Goal: Communication & Community: Answer question/provide support

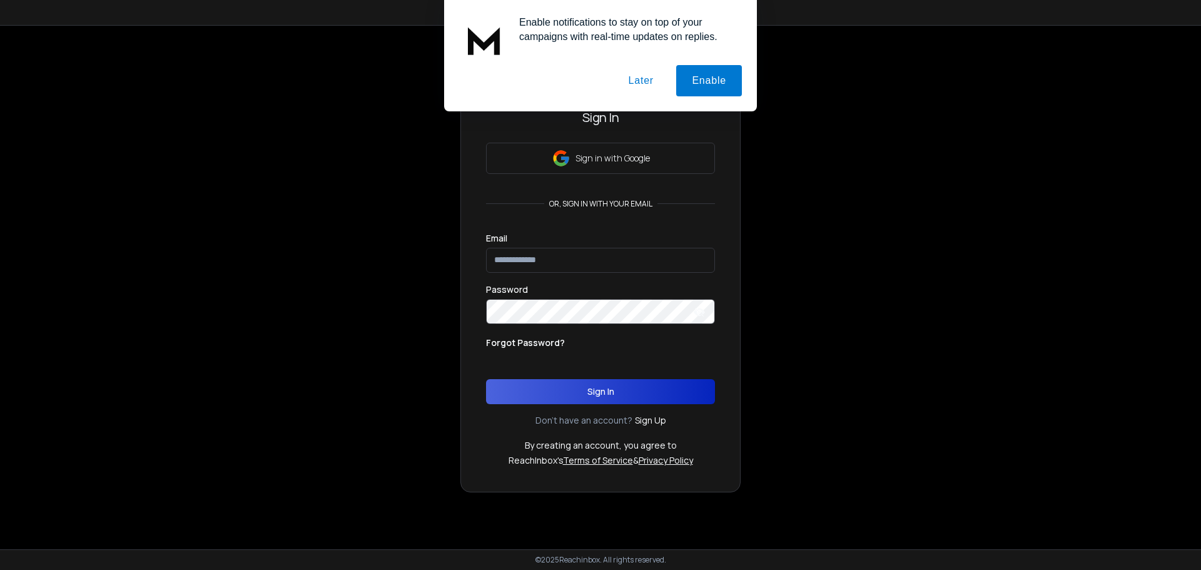
type input "**********"
click at [641, 80] on button "Later" at bounding box center [641, 80] width 56 height 31
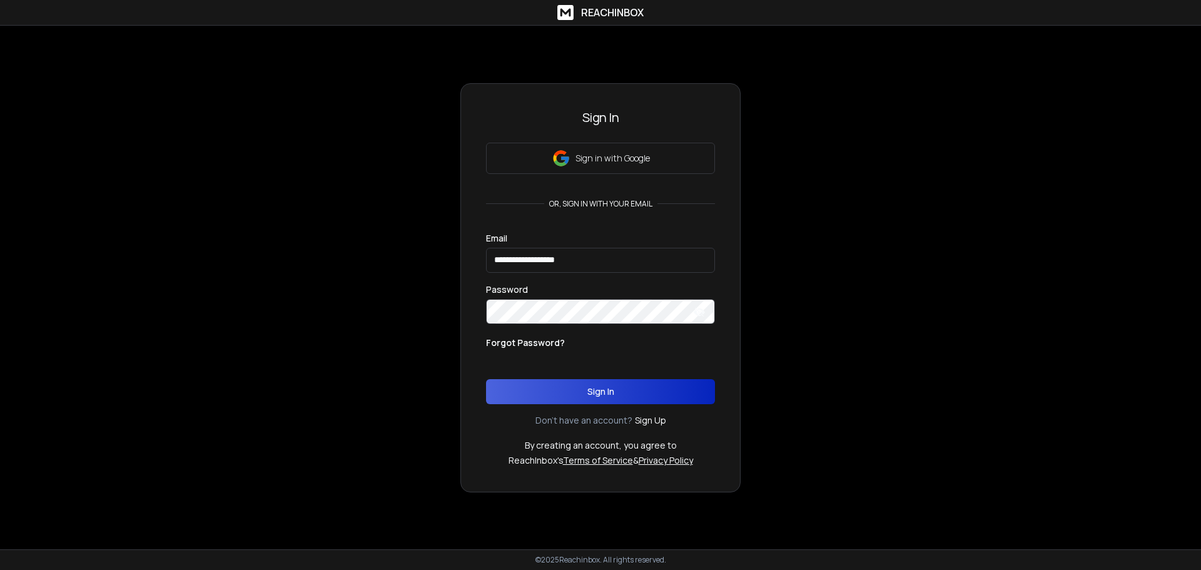
click at [603, 387] on button "Sign In" at bounding box center [600, 391] width 229 height 25
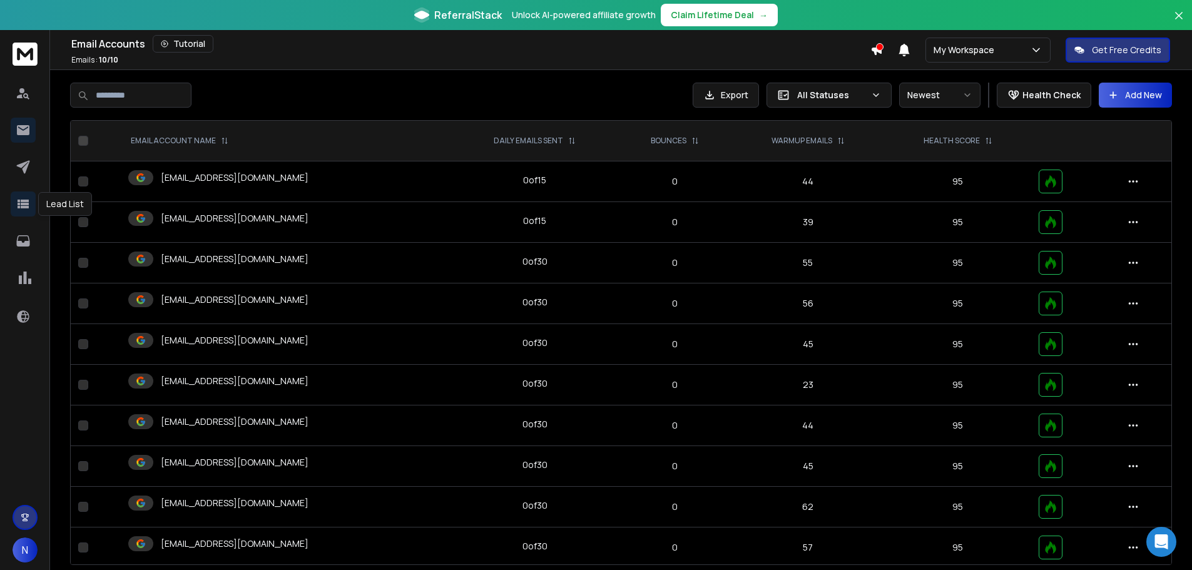
click at [19, 205] on icon at bounding box center [23, 204] width 11 height 9
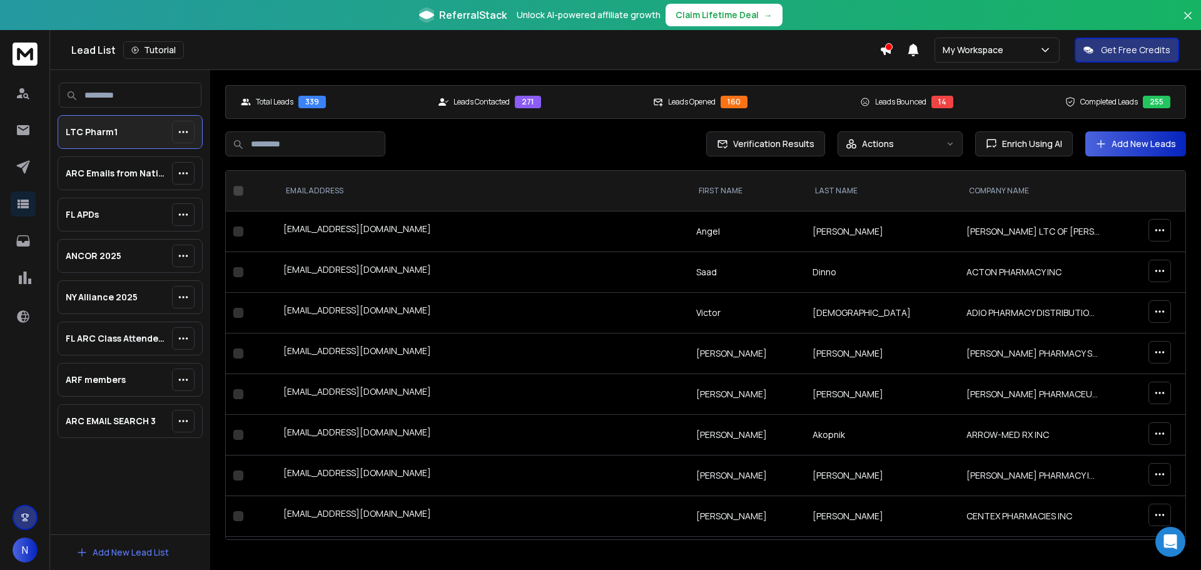
click at [109, 416] on p "ARC EMAIL SEARCH 3" at bounding box center [111, 421] width 90 height 13
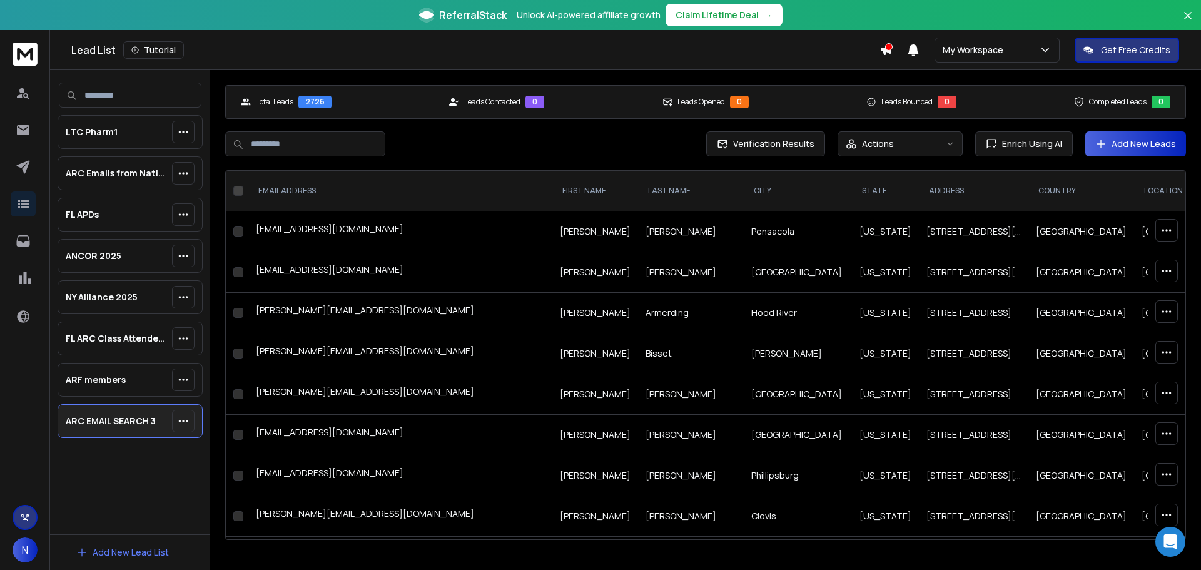
click at [66, 125] on div "LTC Pharm1" at bounding box center [130, 132] width 145 height 34
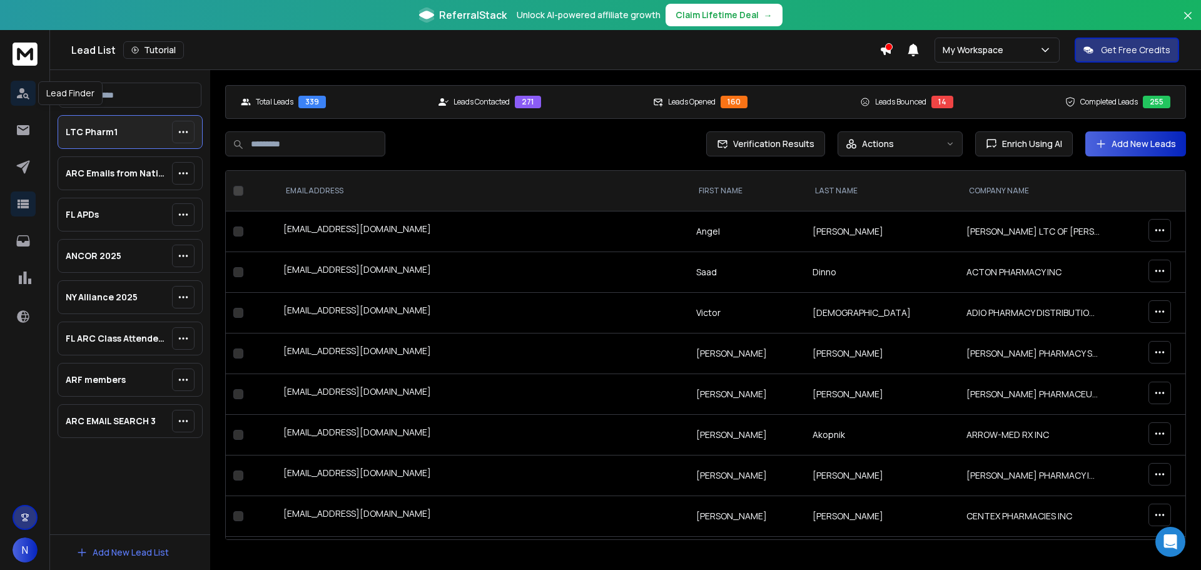
click at [26, 92] on icon at bounding box center [23, 93] width 15 height 15
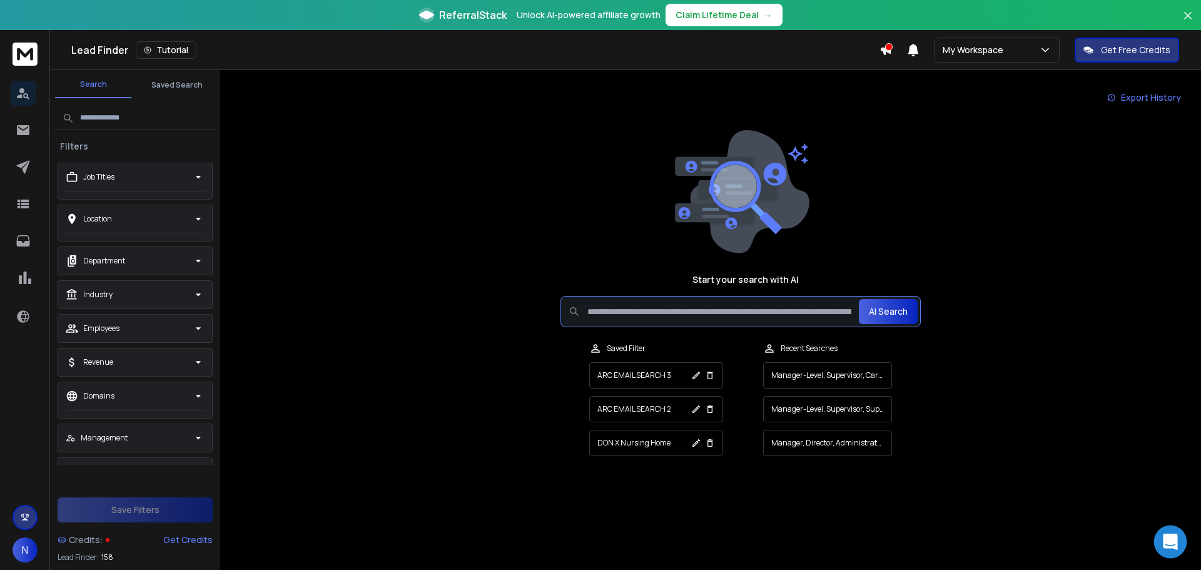
click at [1167, 543] on icon "Open Intercom Messenger" at bounding box center [1170, 542] width 14 height 16
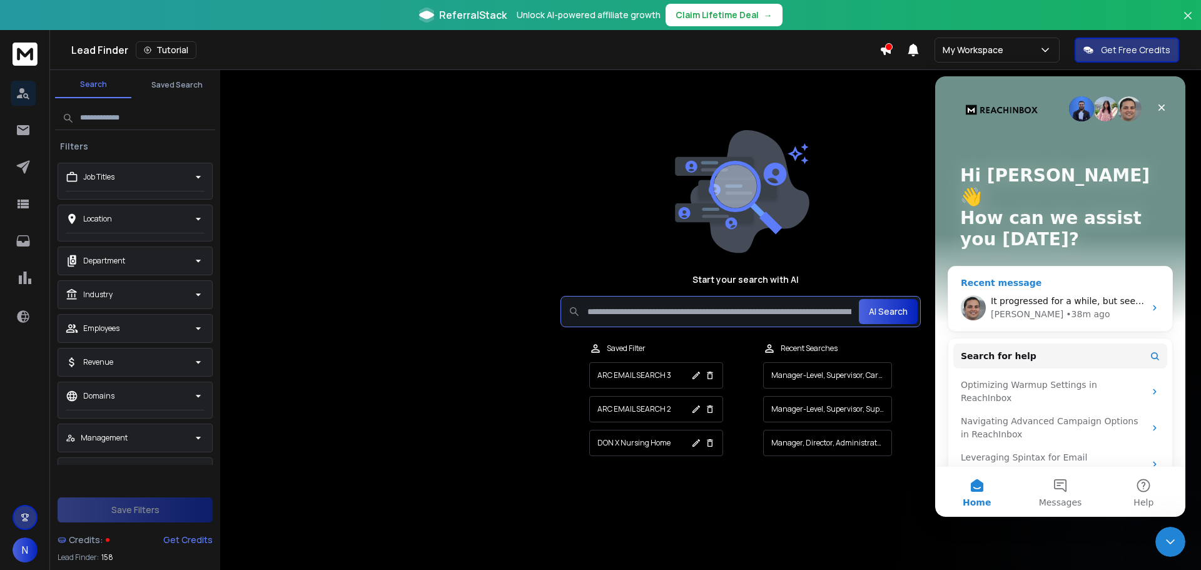
click at [1077, 308] on div "Raj • 38m ago" at bounding box center [1068, 314] width 154 height 13
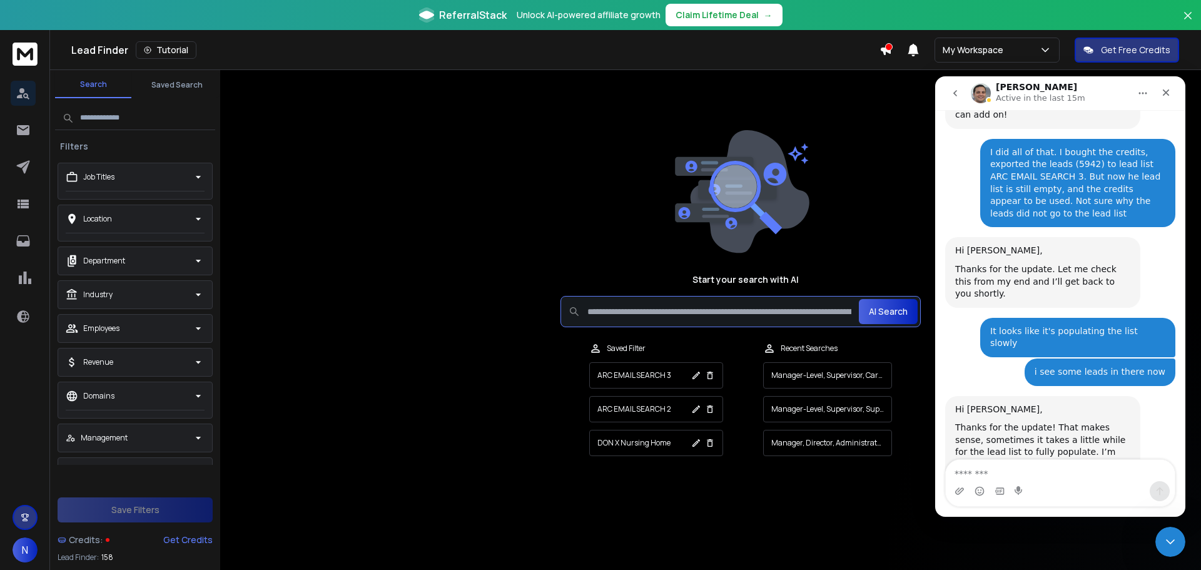
scroll to position [1804, 0]
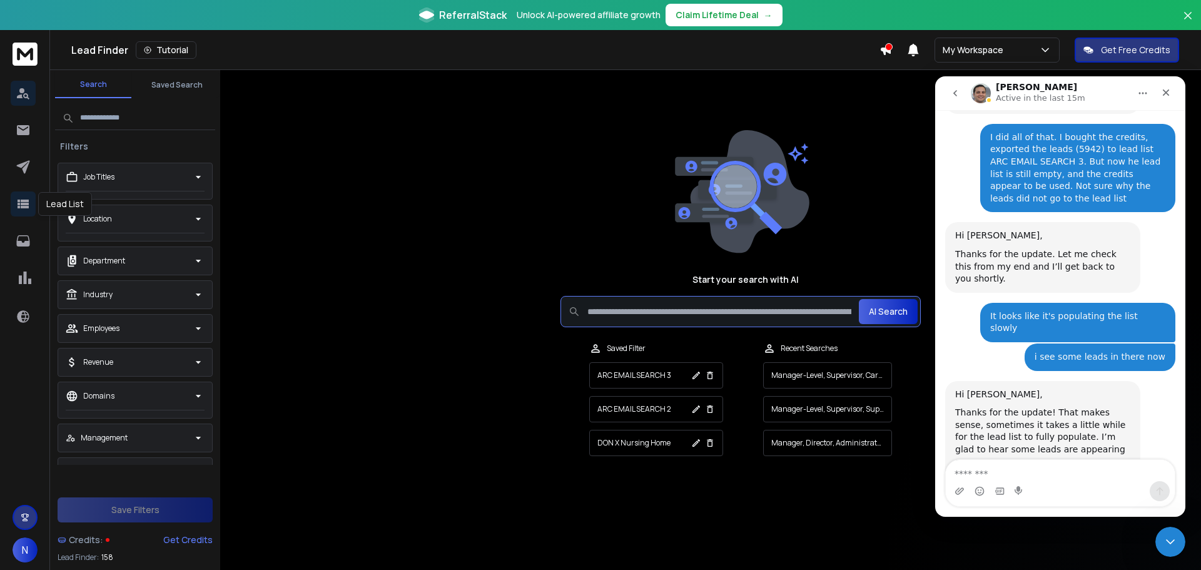
click at [24, 193] on link at bounding box center [23, 203] width 25 height 25
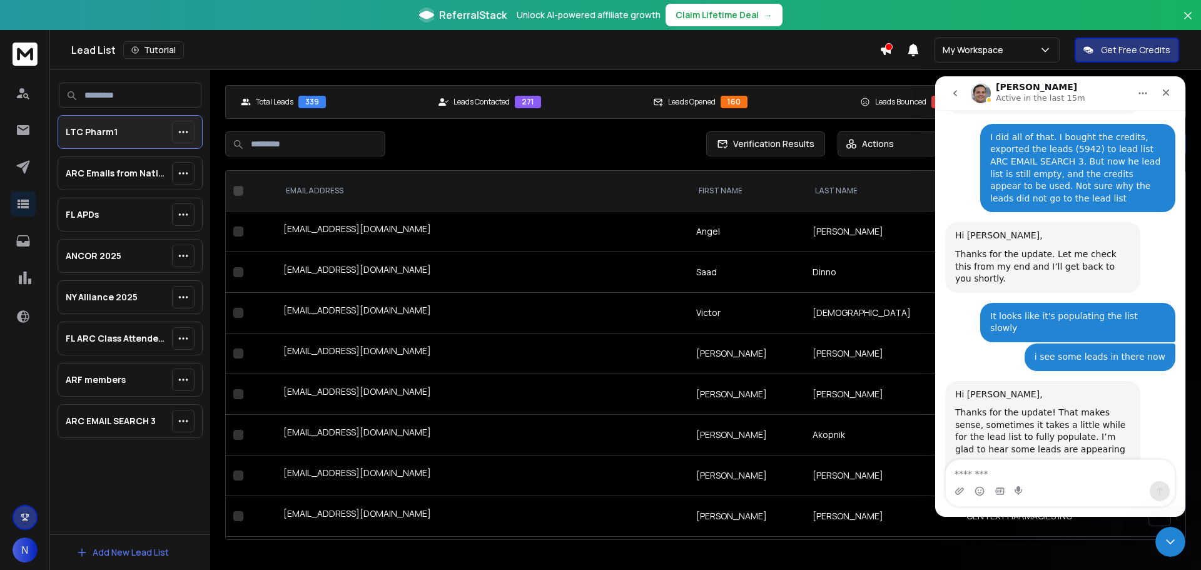
click at [107, 419] on p "ARC EMAIL SEARCH 3" at bounding box center [111, 421] width 90 height 13
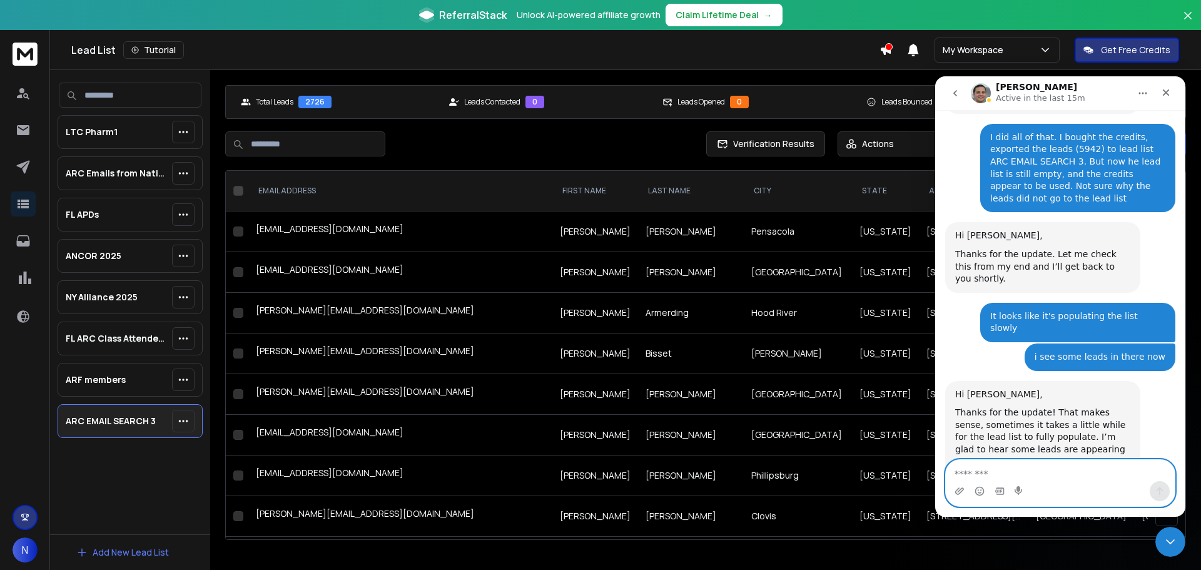
click at [1024, 477] on textarea "Message…" at bounding box center [1060, 470] width 229 height 21
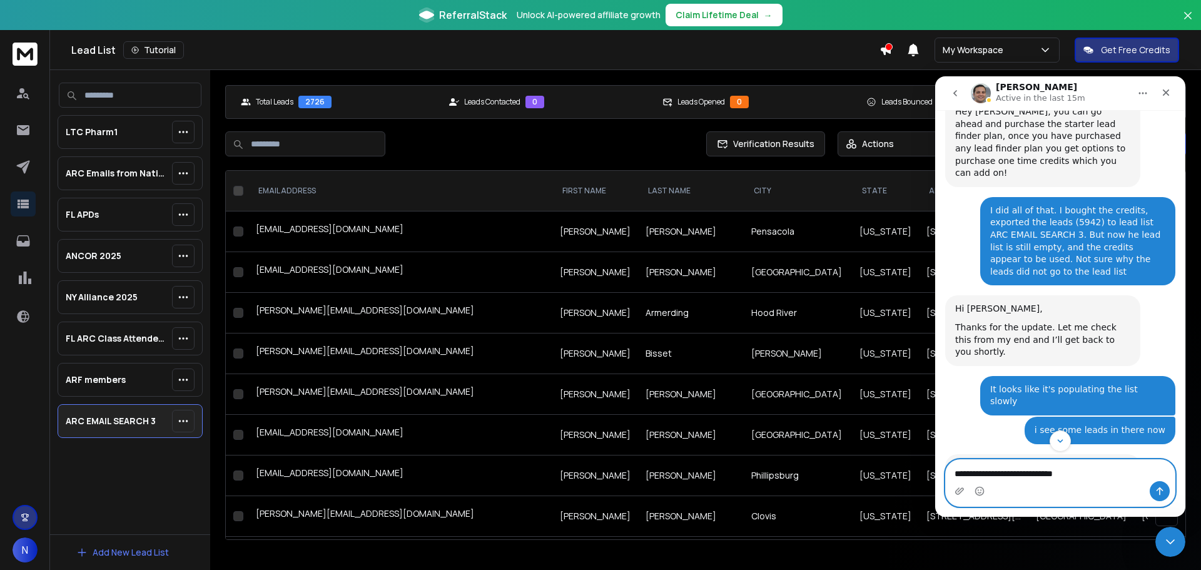
scroll to position [1804, 0]
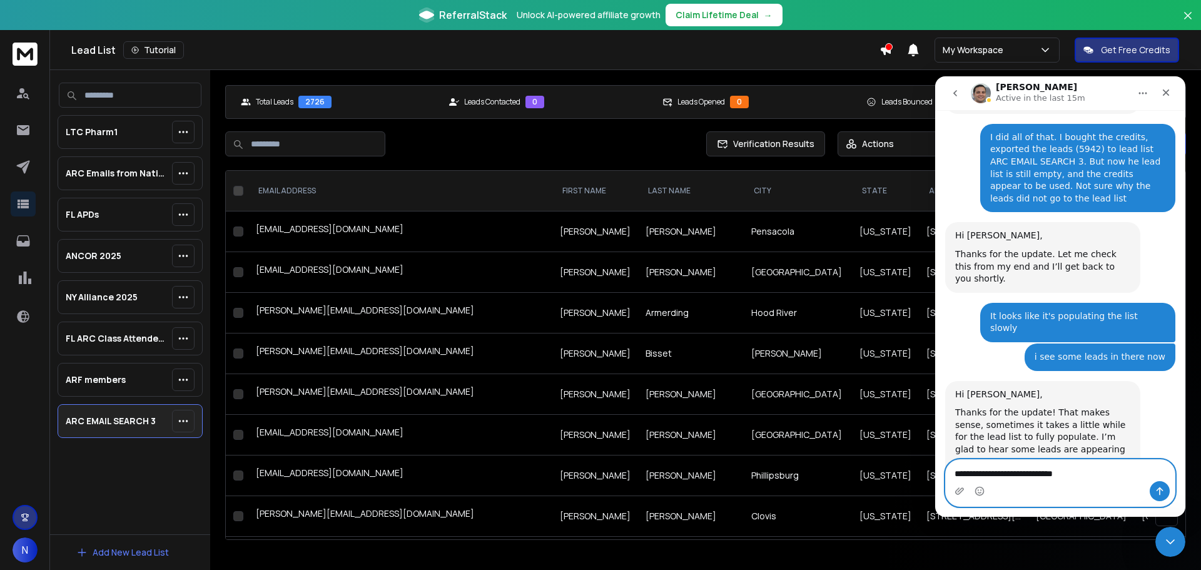
click at [1082, 471] on textarea "**********" at bounding box center [1060, 470] width 229 height 21
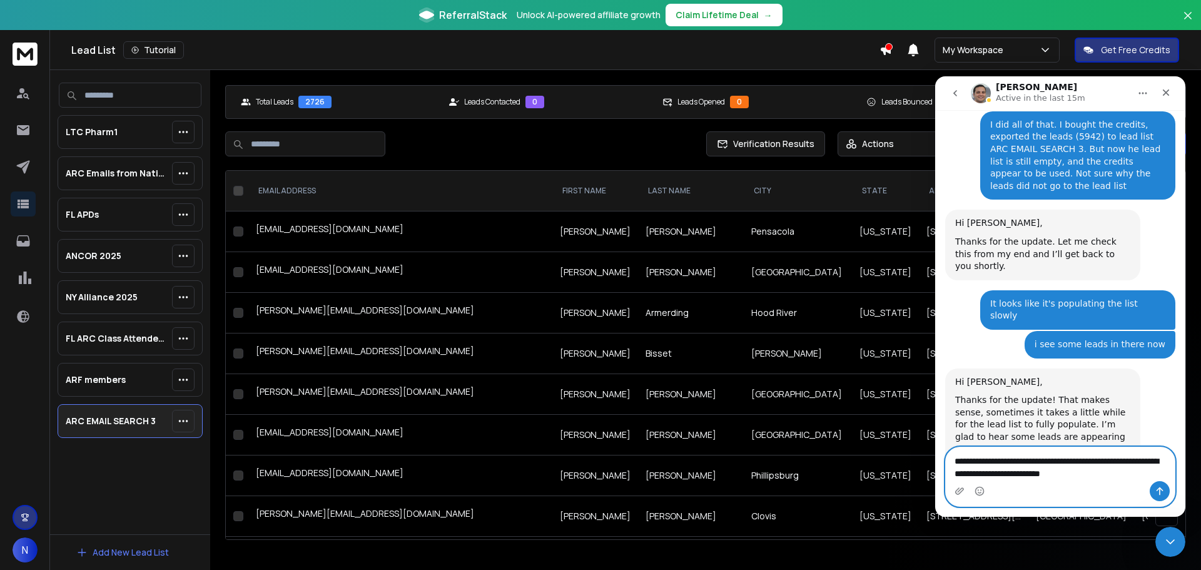
type textarea "**********"
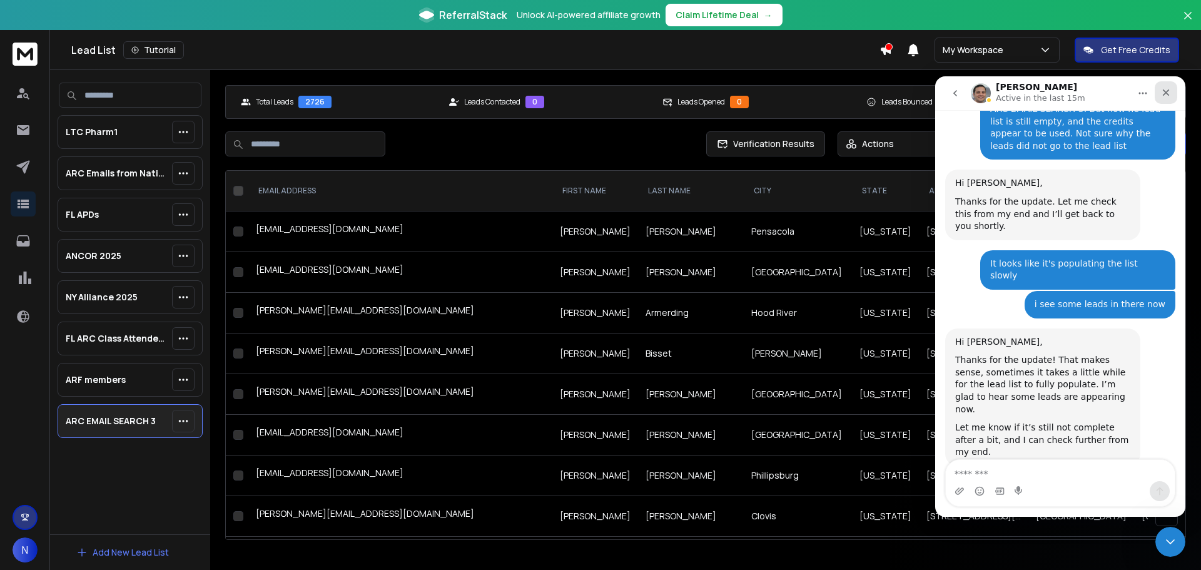
click at [1169, 94] on icon "Close" at bounding box center [1166, 93] width 10 height 10
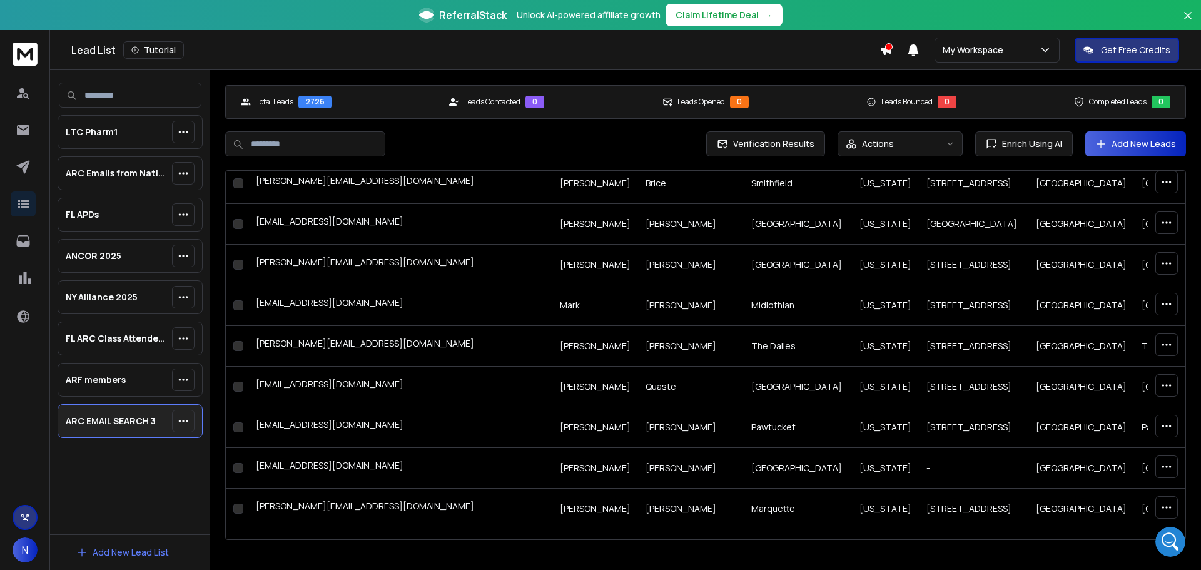
scroll to position [1725, 0]
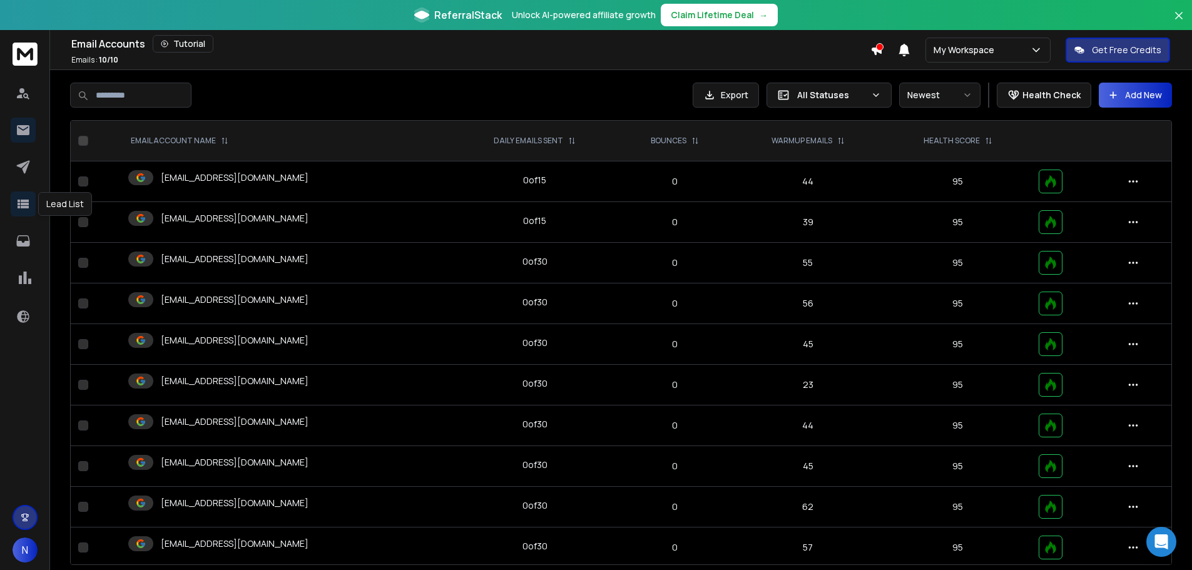
click at [20, 203] on icon at bounding box center [23, 203] width 15 height 15
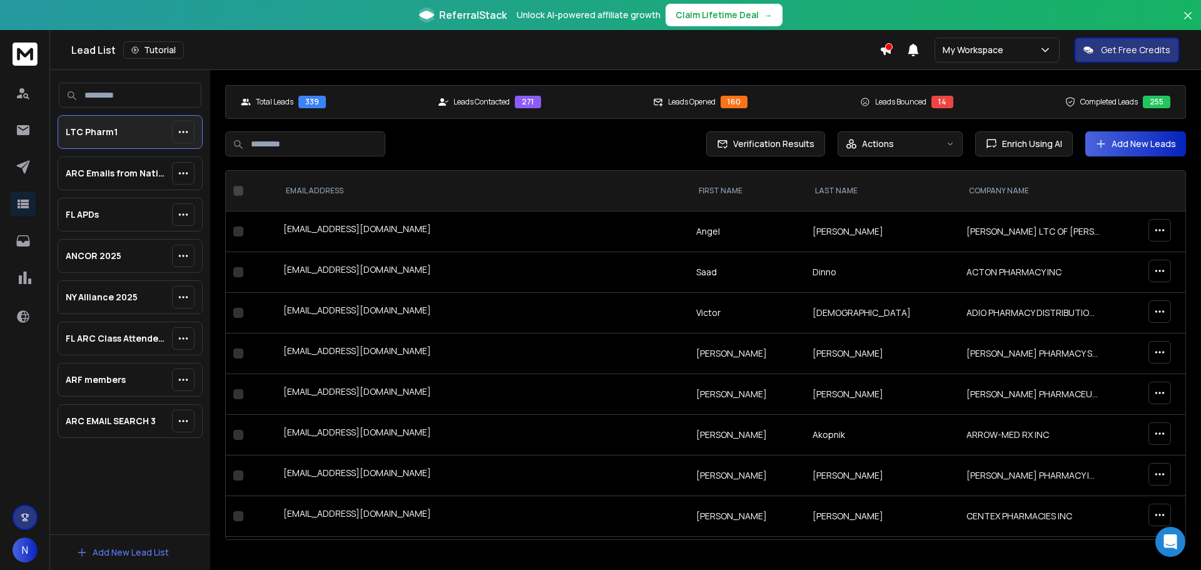
click at [126, 430] on div "ARC EMAIL SEARCH 3" at bounding box center [130, 421] width 145 height 34
click at [117, 410] on div "ARC EMAIL SEARCH 3" at bounding box center [130, 421] width 145 height 34
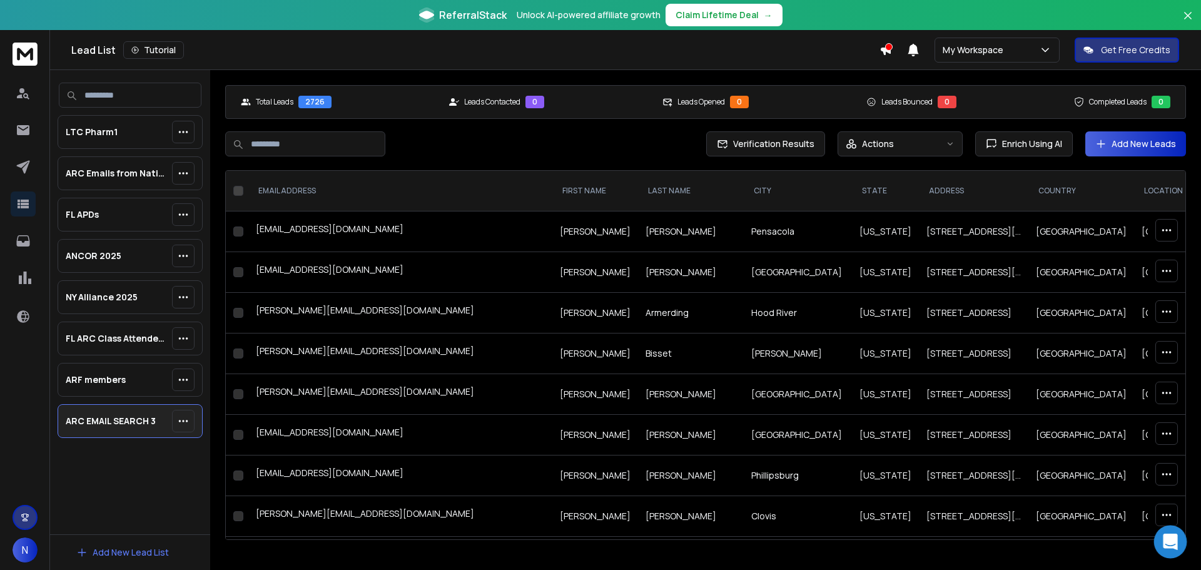
click at [1166, 546] on icon "Open Intercom Messenger" at bounding box center [1170, 542] width 14 height 16
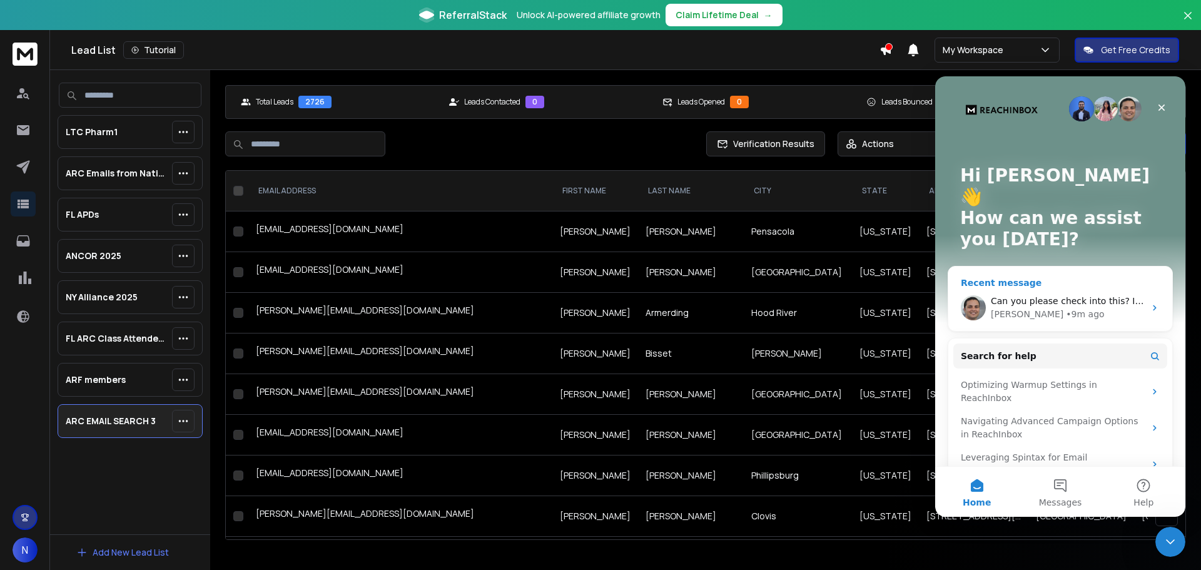
click at [1043, 296] on span "Can you please check into this? I had tried loading 5942 leads in total from th…" at bounding box center [1189, 301] width 397 height 10
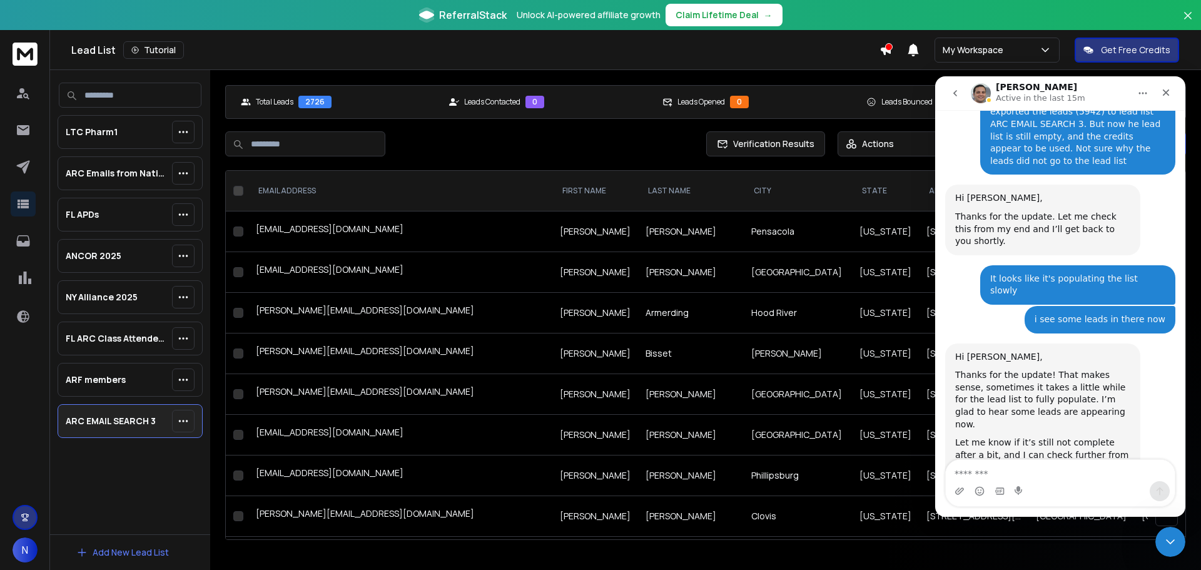
scroll to position [1857, 0]
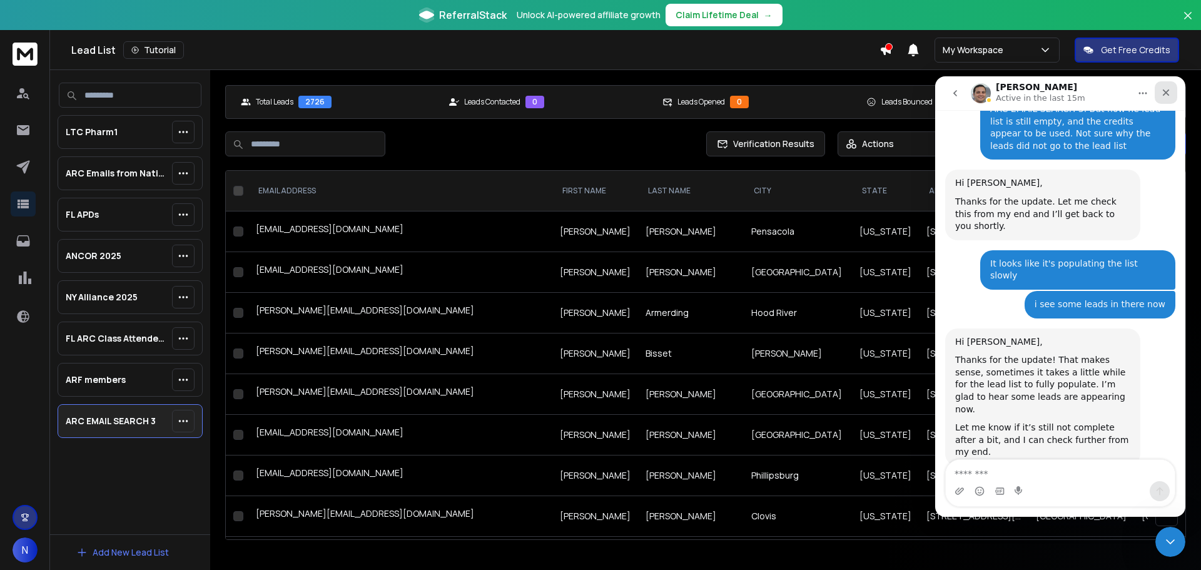
click at [1169, 95] on icon "Close" at bounding box center [1166, 92] width 7 height 7
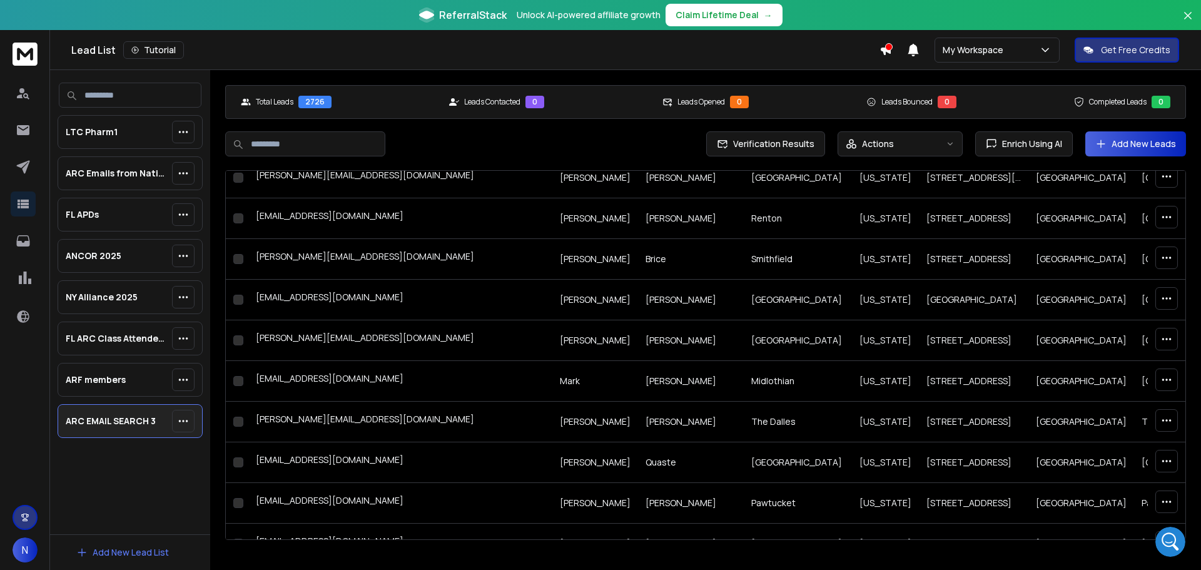
scroll to position [1725, 0]
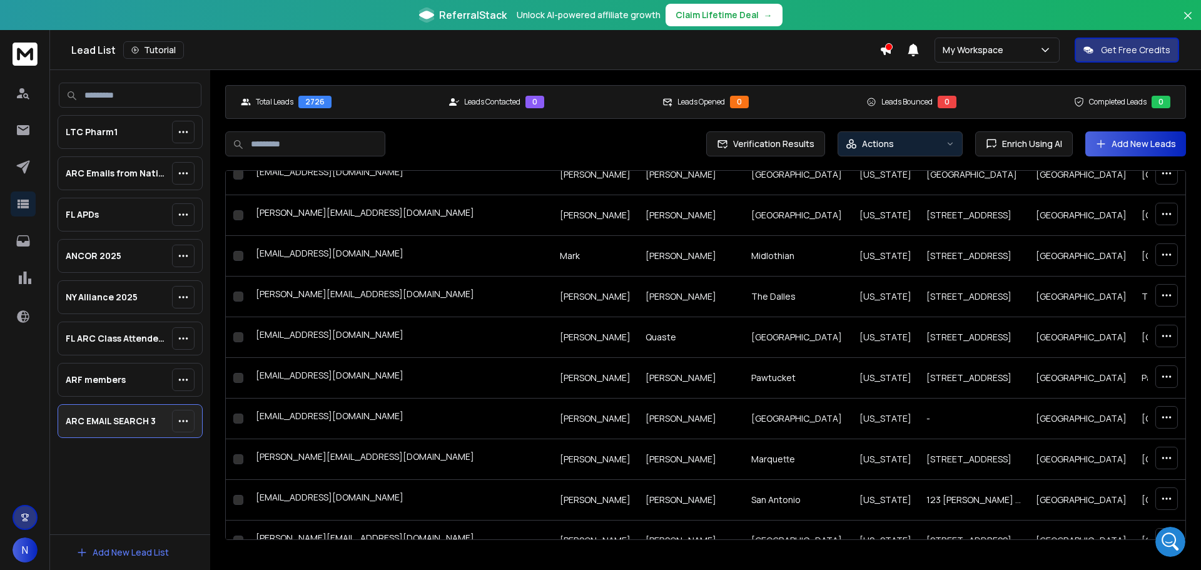
click at [952, 144] on icon "button" at bounding box center [950, 144] width 9 height 10
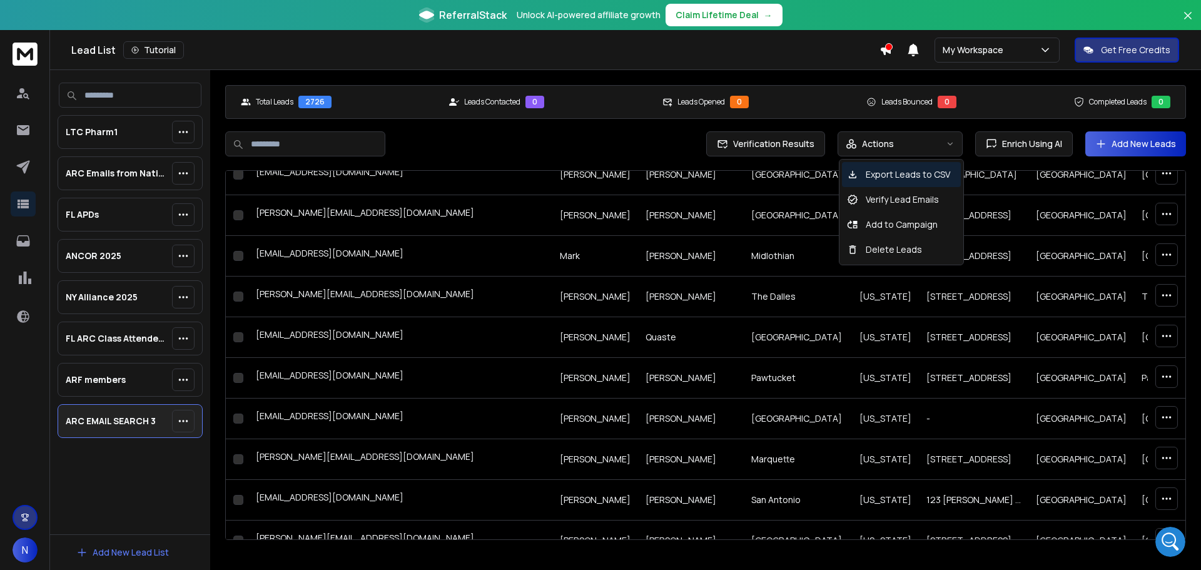
click at [1001, 100] on div "Total Leads 2726 Leads Contacted 0 Leads Opened 0 Leads Bounced 0 Completed Lea…" at bounding box center [705, 102] width 961 height 34
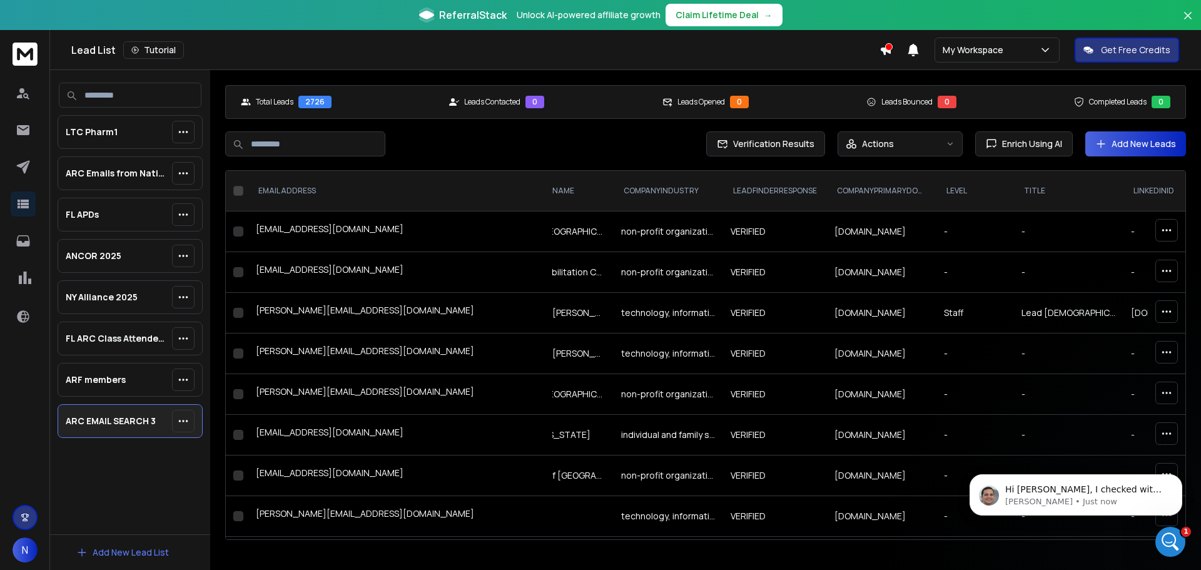
scroll to position [1949, 0]
click at [1061, 487] on span "Hi Naveen, I checked with the tech team regarding this. The lead list populatio…" at bounding box center [1084, 514] width 156 height 60
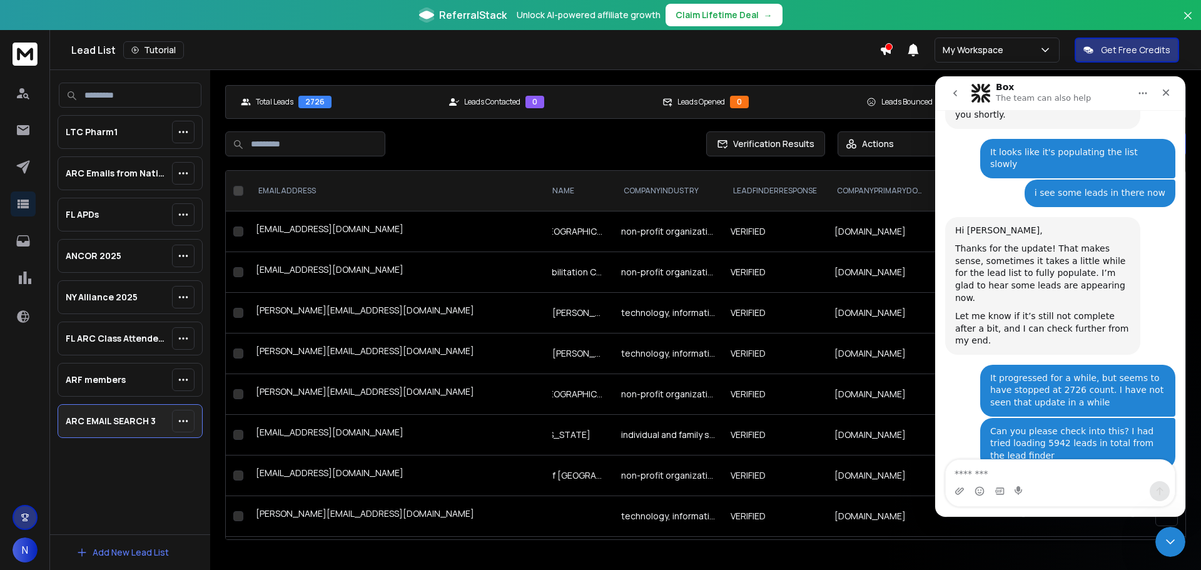
scroll to position [1970, 0]
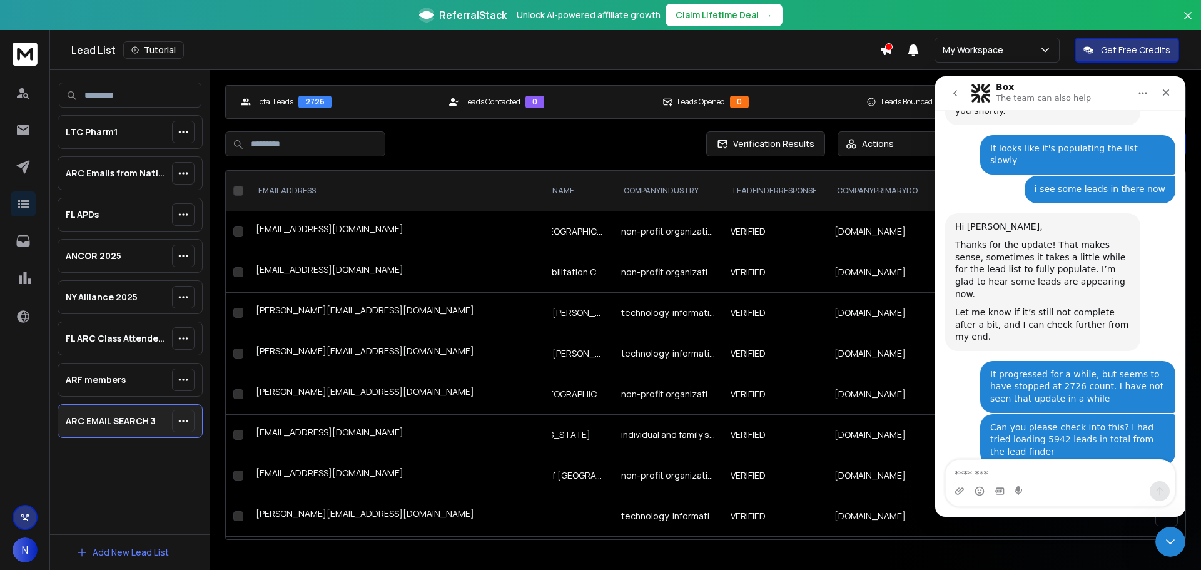
click at [1068, 481] on textarea "Message…" at bounding box center [1060, 470] width 229 height 21
type textarea "*****"
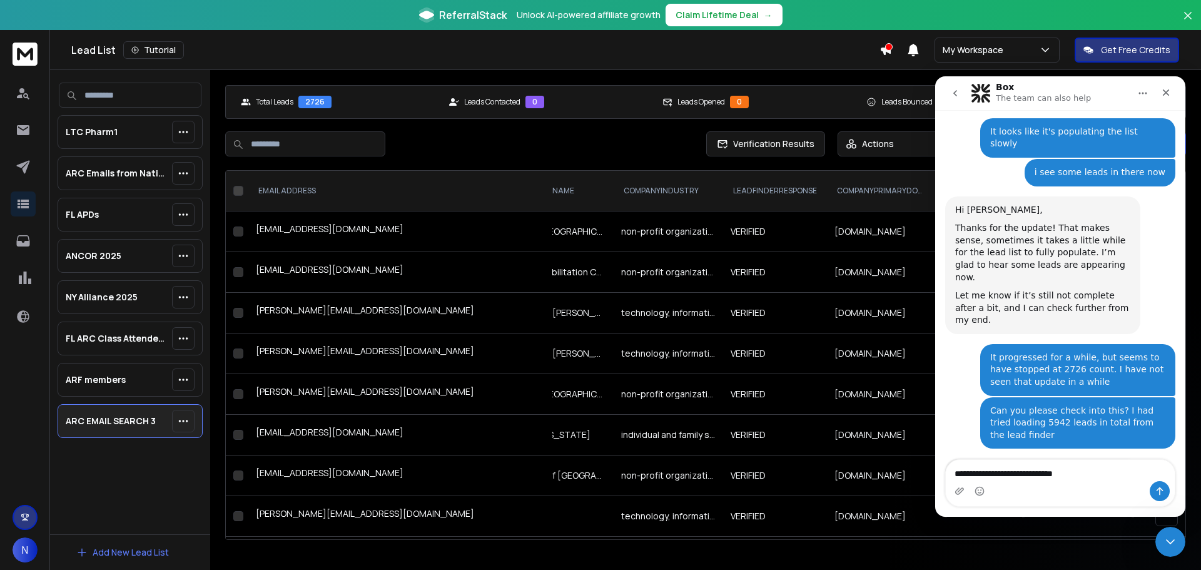
type textarea "**********"
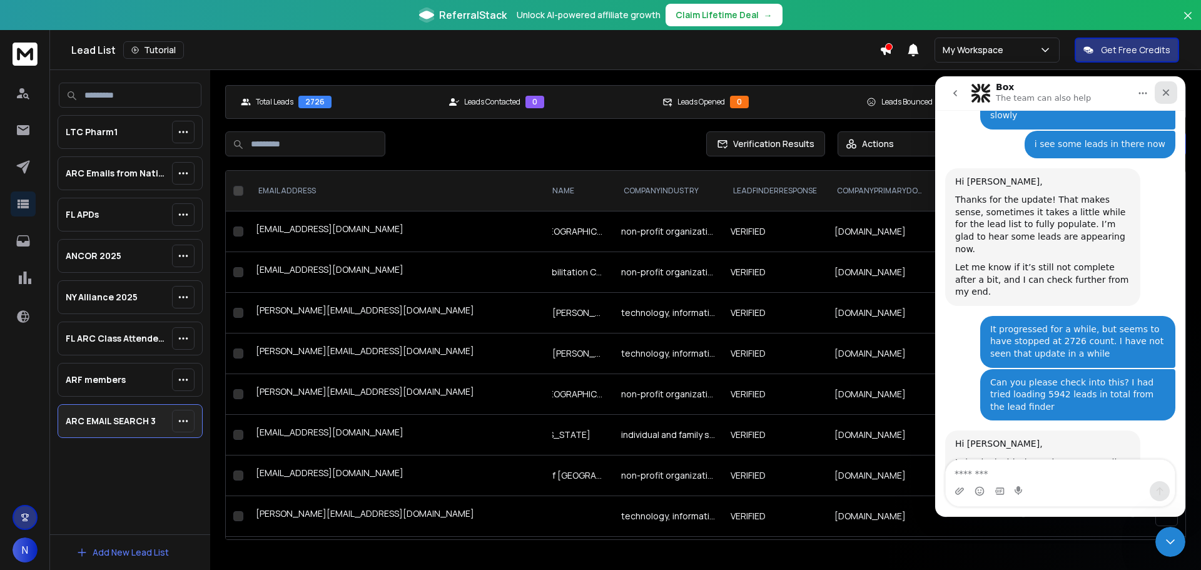
click at [1168, 99] on div "Close" at bounding box center [1166, 92] width 23 height 23
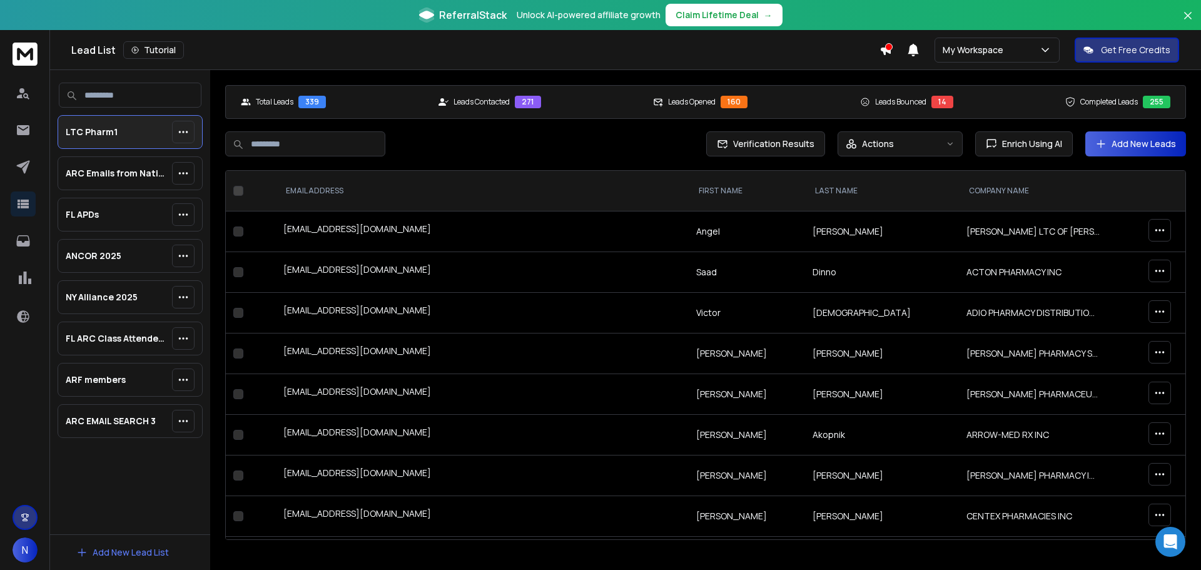
click at [119, 419] on p "ARC EMAIL SEARCH 3" at bounding box center [111, 421] width 90 height 13
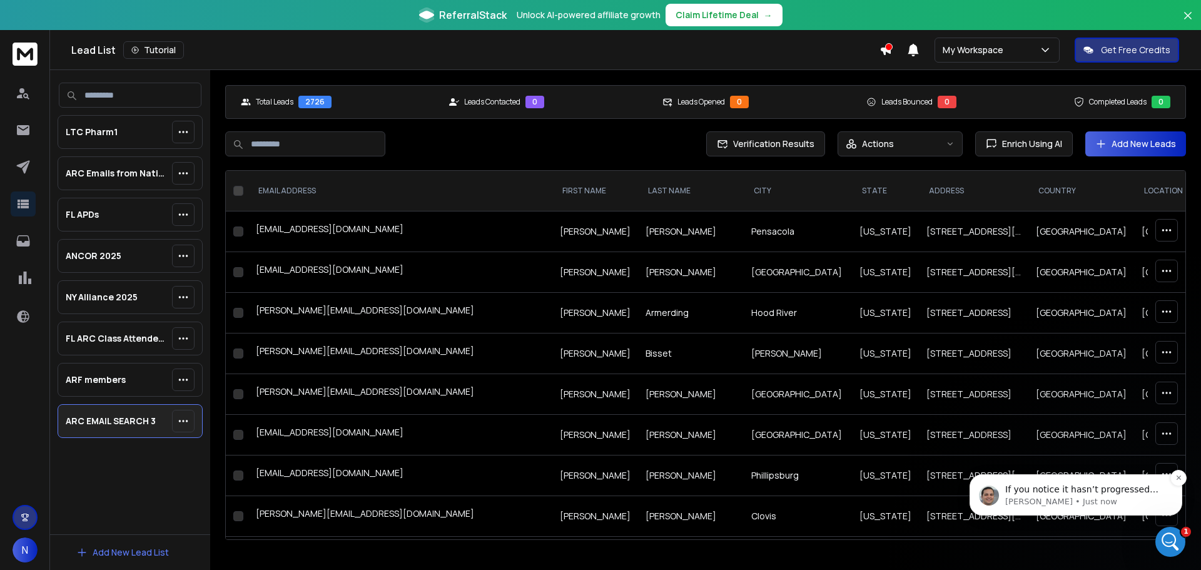
click at [1085, 485] on span "If you notice it hasn’t progressed after some time, please let me know, and I’l…" at bounding box center [1082, 508] width 153 height 48
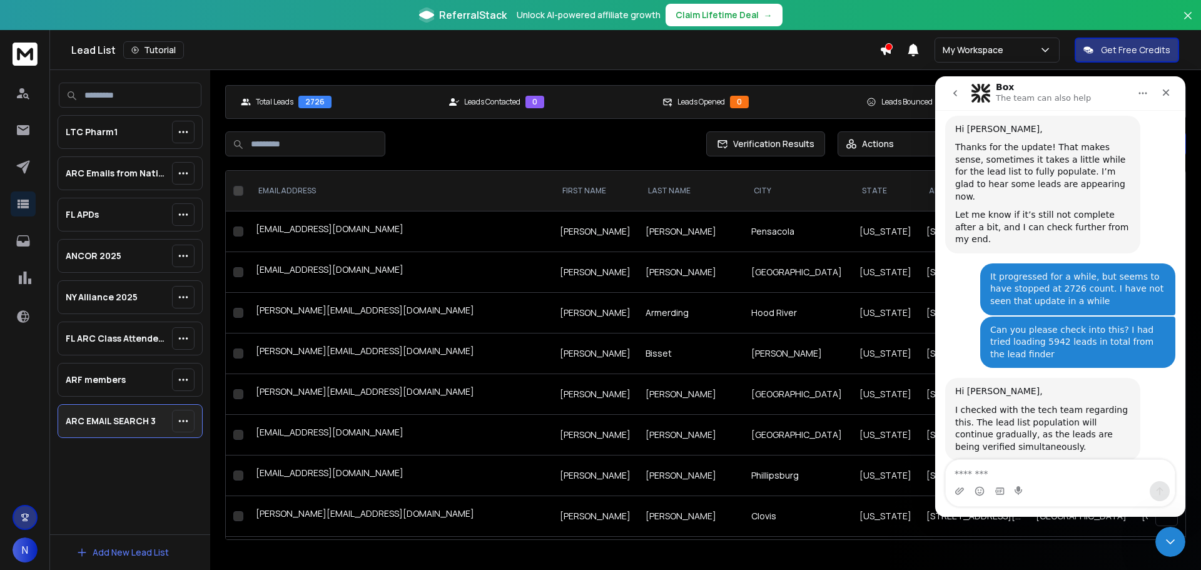
scroll to position [2098, 0]
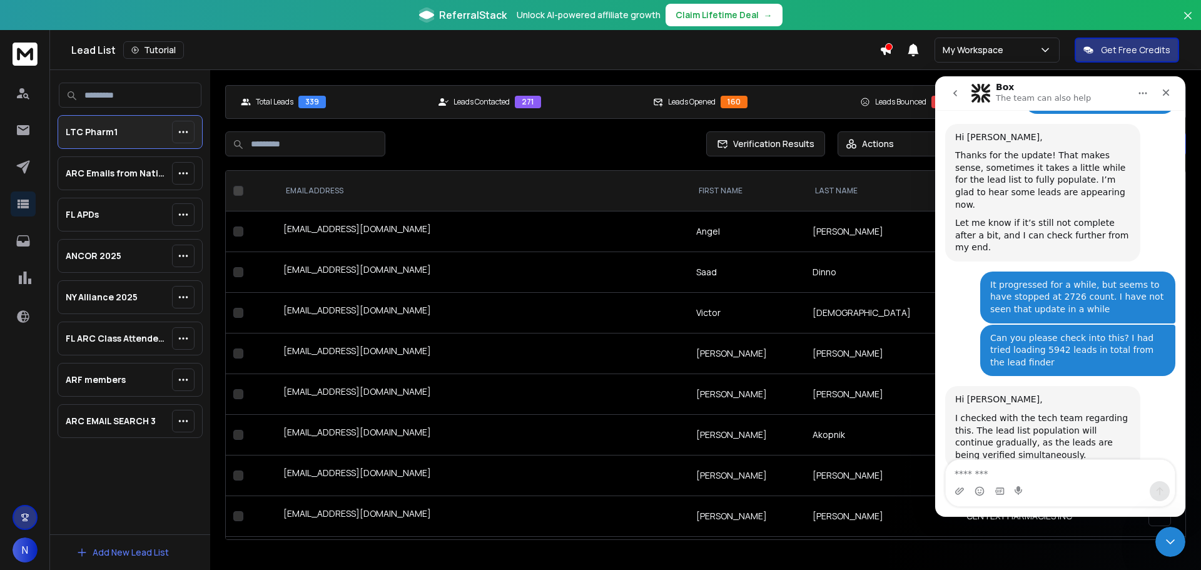
click at [132, 421] on p "ARC EMAIL SEARCH 3" at bounding box center [111, 421] width 90 height 13
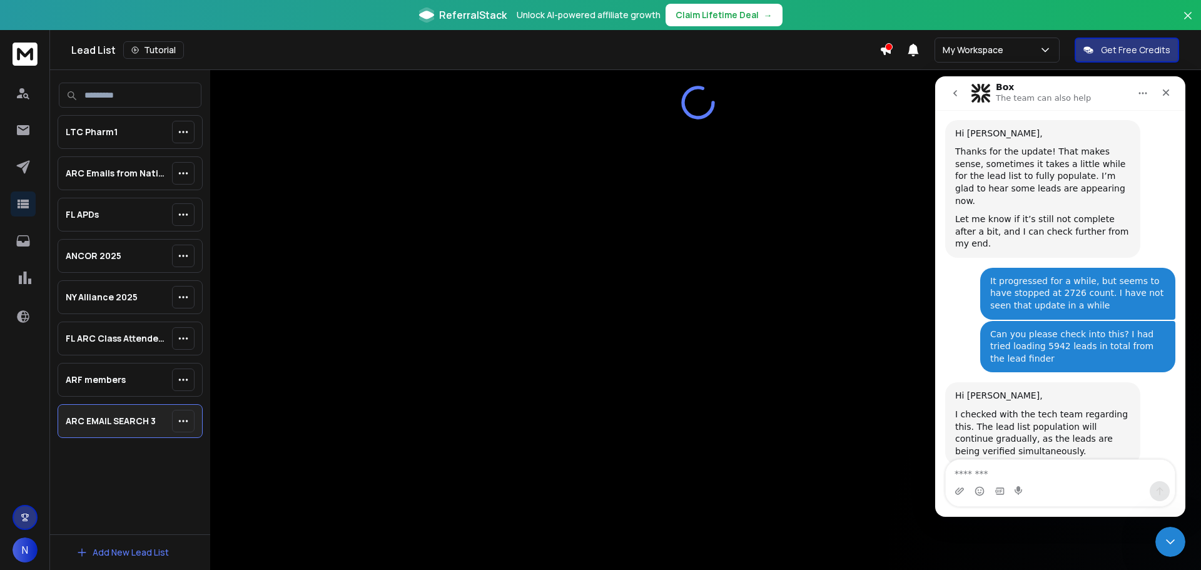
scroll to position [2077, 0]
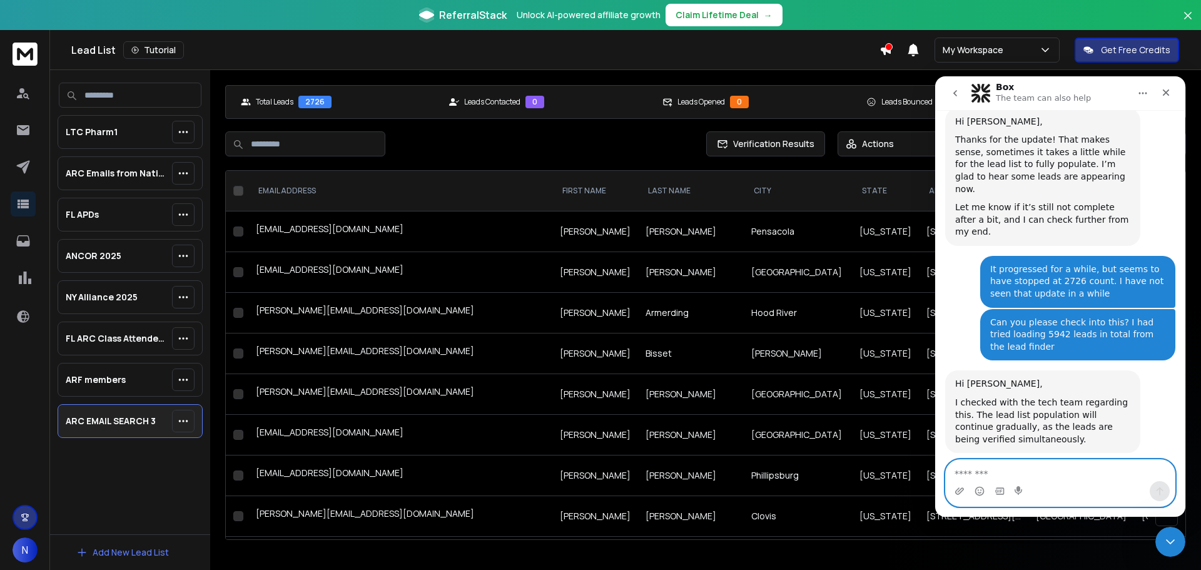
click at [1068, 482] on div "Intercom messenger" at bounding box center [1060, 483] width 229 height 46
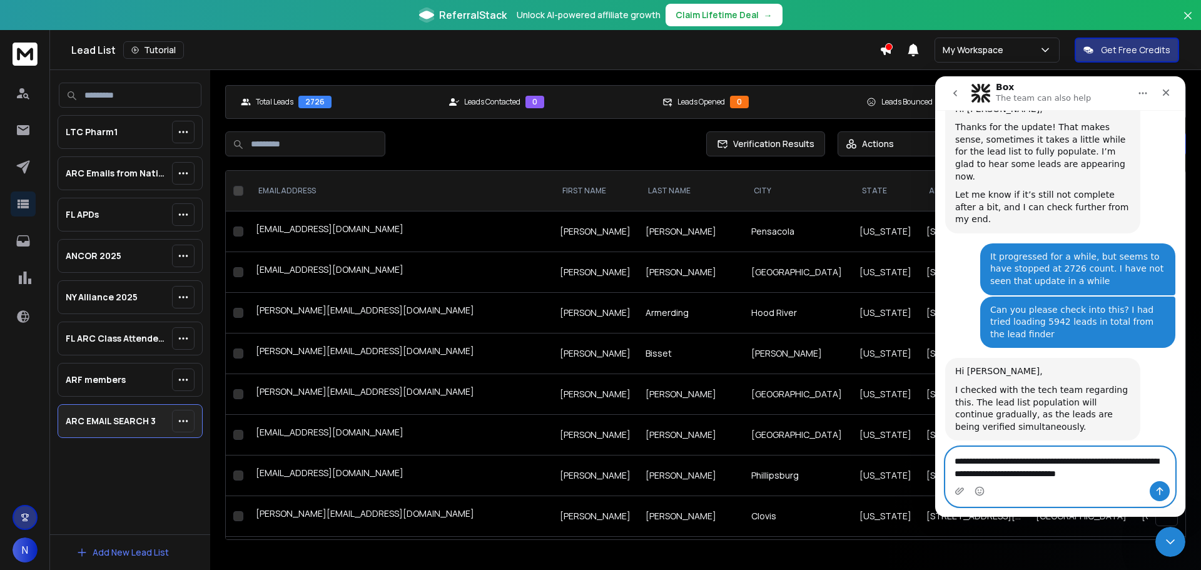
type textarea "**********"
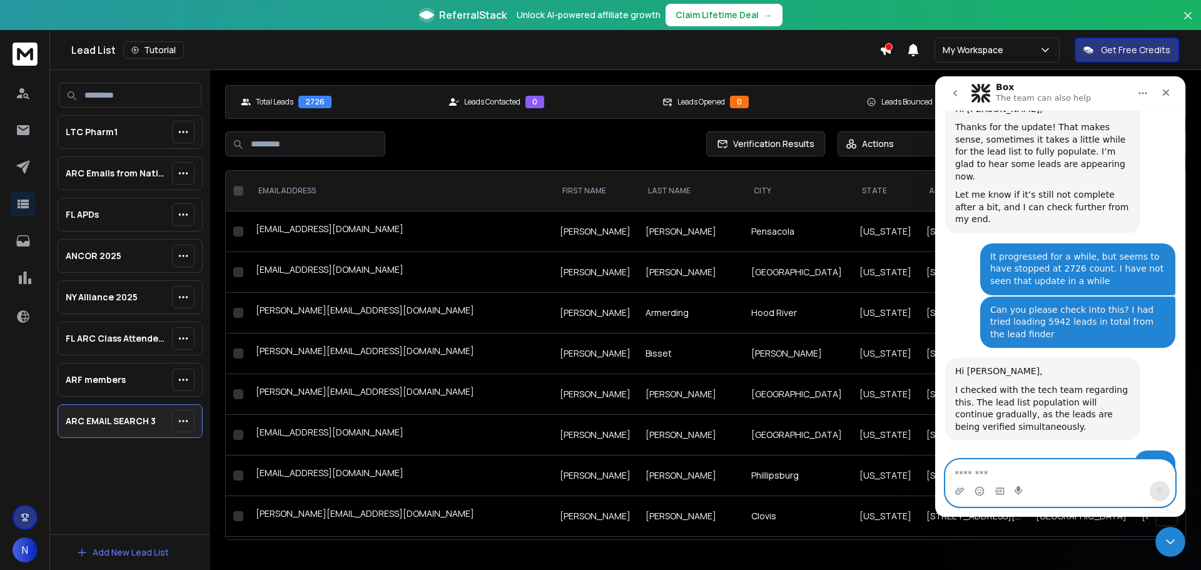
scroll to position [2139, 0]
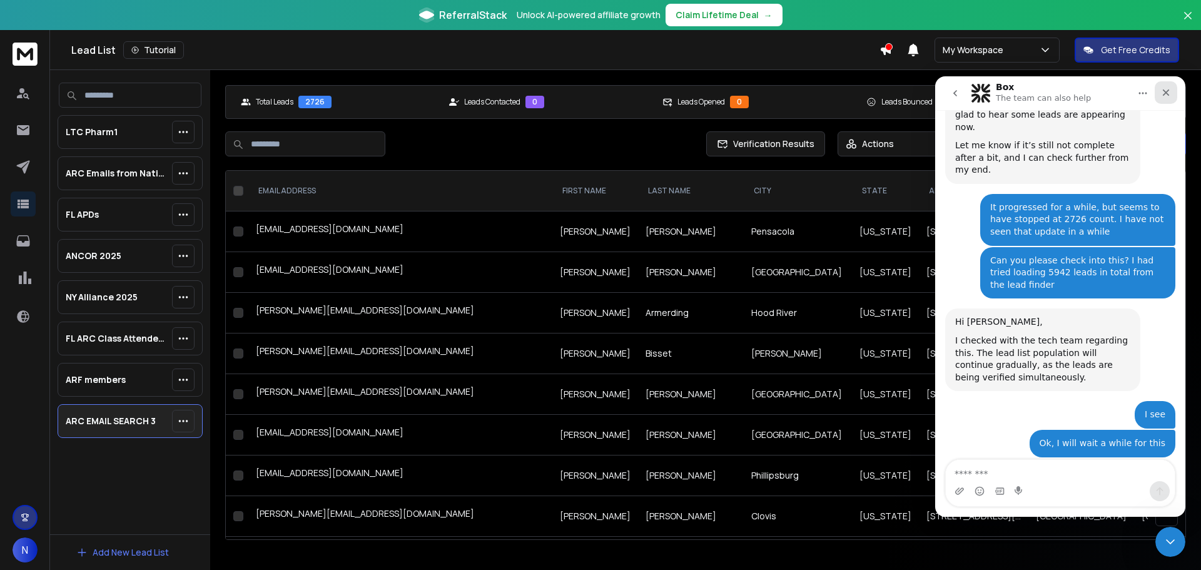
click at [1169, 93] on icon "Close" at bounding box center [1166, 93] width 10 height 10
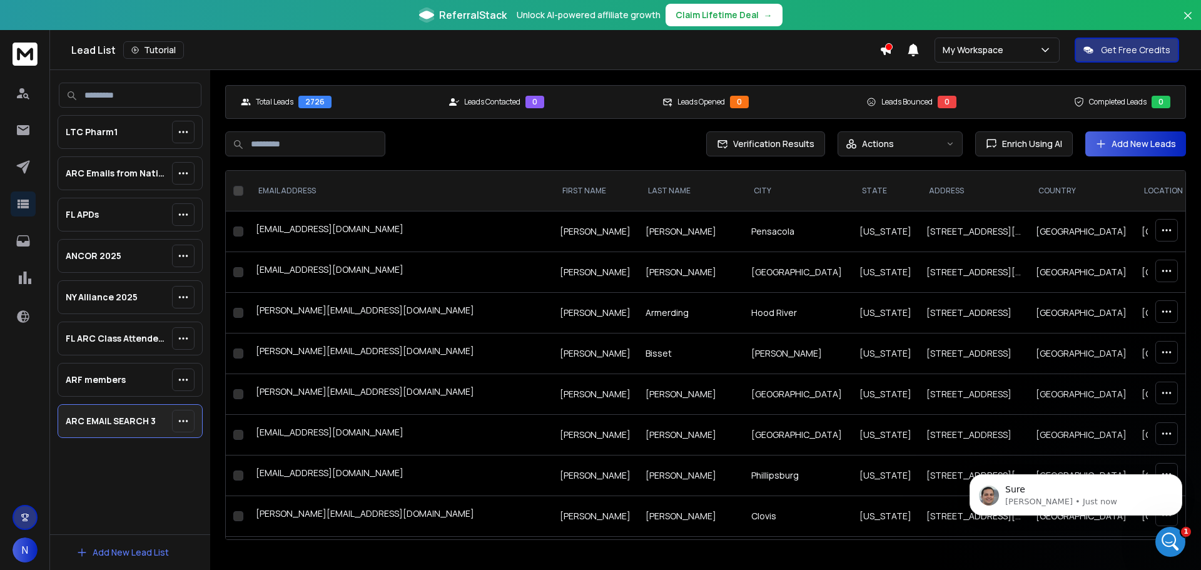
scroll to position [2176, 0]
click at [1032, 491] on p "Sure" at bounding box center [1086, 490] width 161 height 13
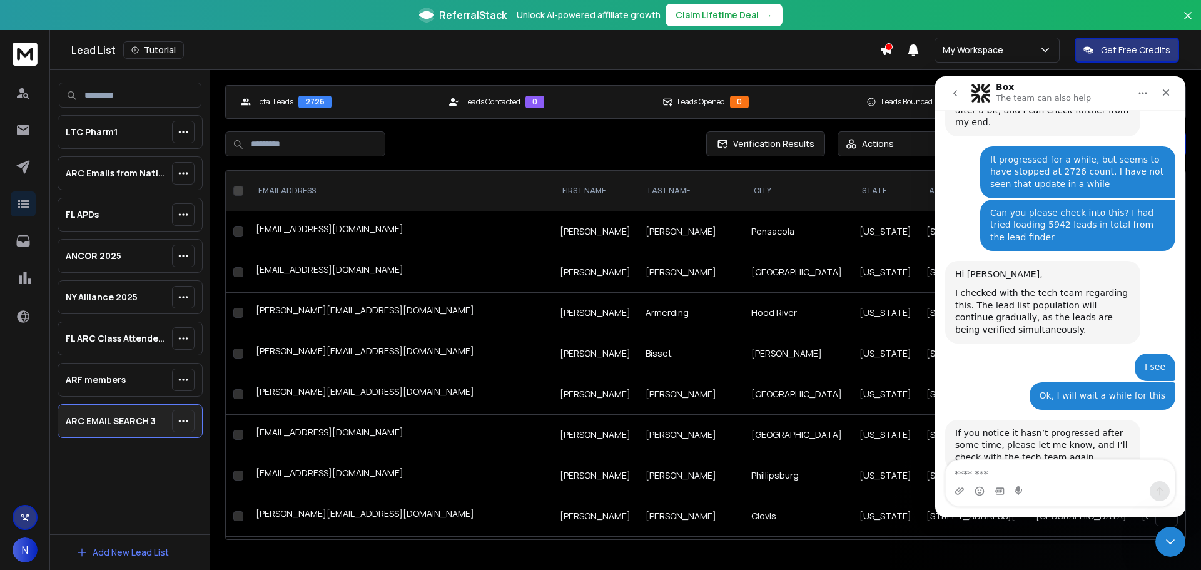
scroll to position [2197, 0]
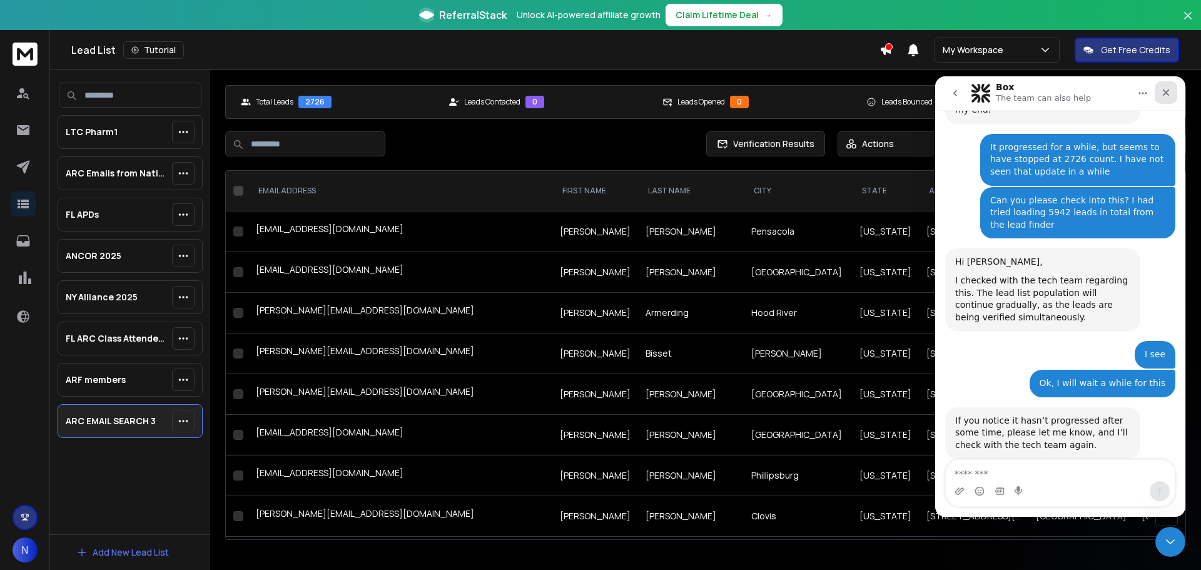
drag, startPoint x: 1166, startPoint y: 91, endPoint x: 1893, endPoint y: 201, distance: 735.4
click at [1166, 91] on icon "Close" at bounding box center [1166, 92] width 7 height 7
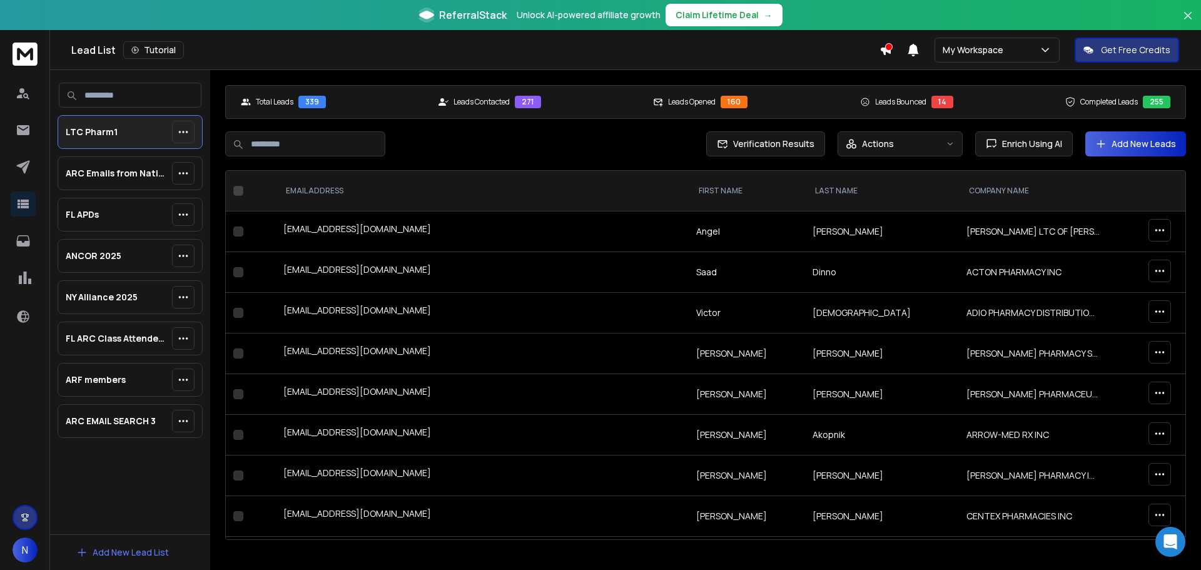
click at [104, 421] on p "ARC EMAIL SEARCH 3" at bounding box center [111, 421] width 90 height 13
